Goal: Task Accomplishment & Management: Use online tool/utility

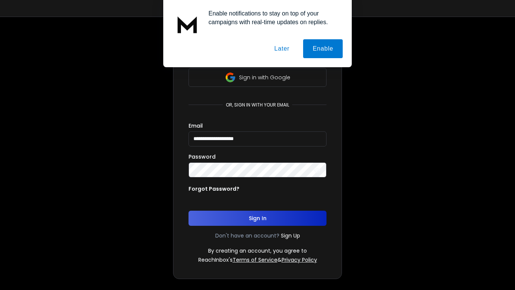
type input "**********"
click at [258, 218] on button "Sign In" at bounding box center [258, 218] width 138 height 15
